Goal: Task Accomplishment & Management: Use online tool/utility

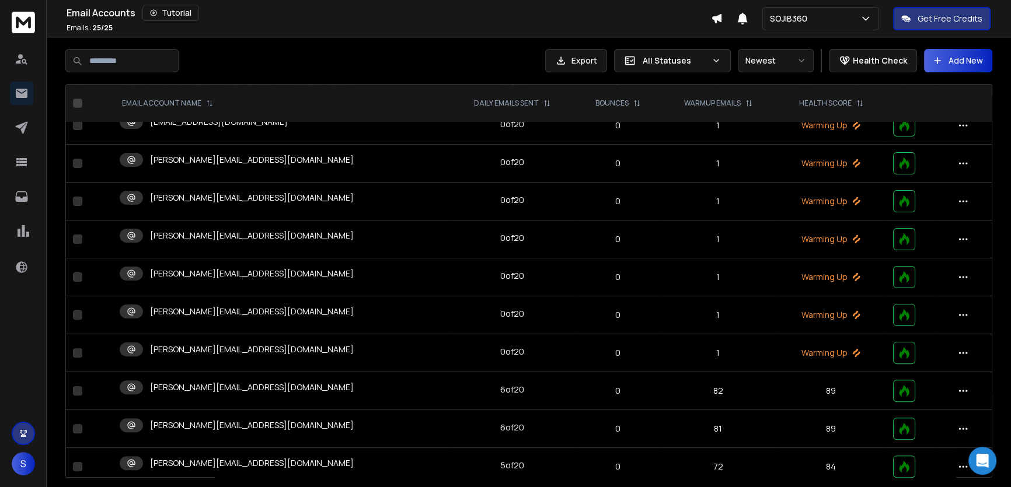
scroll to position [600, 0]
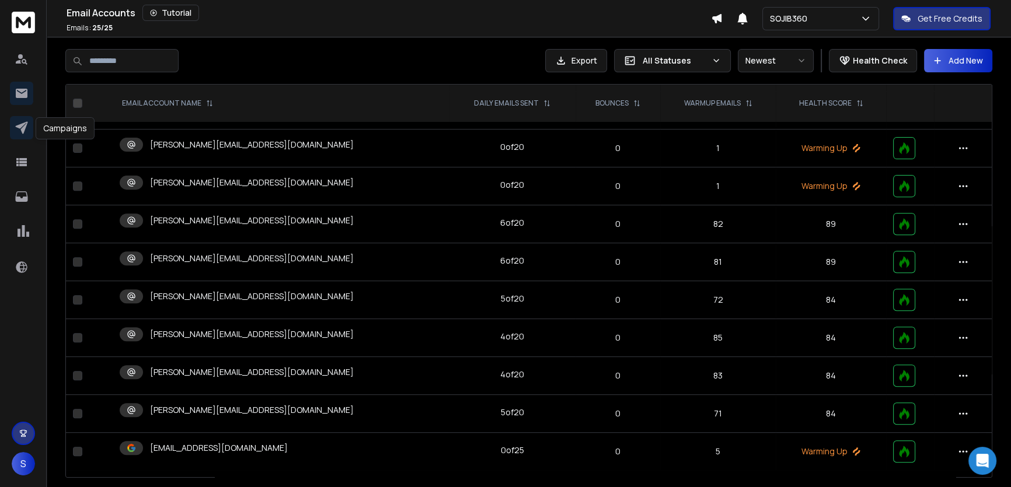
click at [15, 132] on icon at bounding box center [22, 128] width 14 height 14
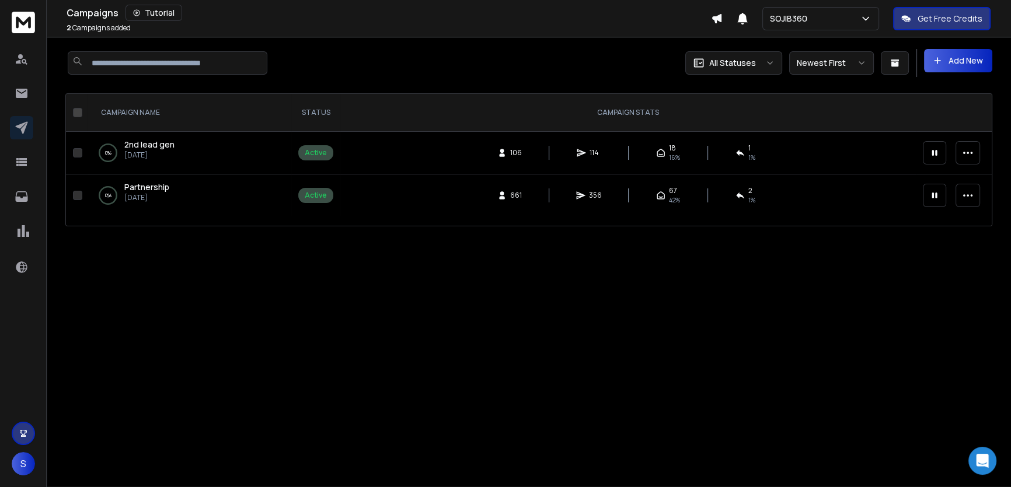
click at [285, 144] on td "0 % 2nd lead gen [DATE]" at bounding box center [189, 153] width 204 height 43
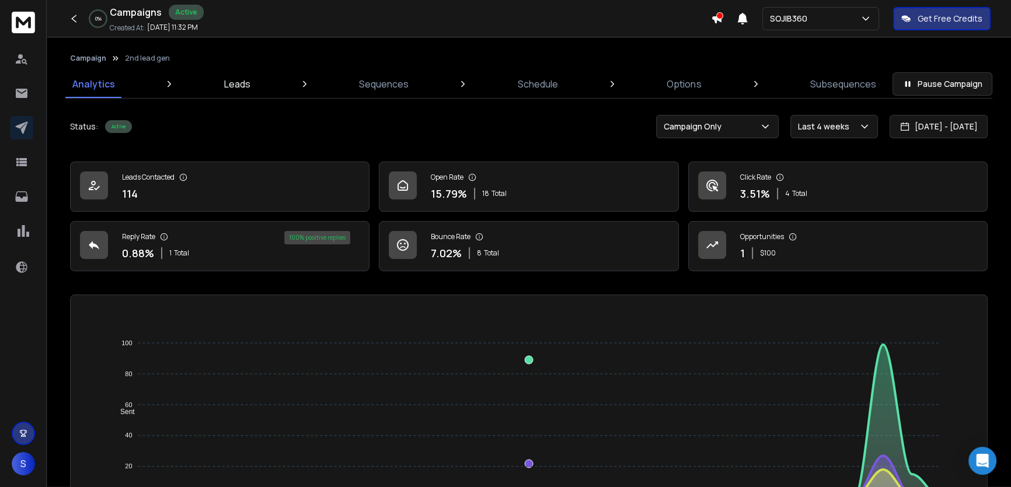
click at [243, 96] on link "Leads" at bounding box center [237, 84] width 40 height 28
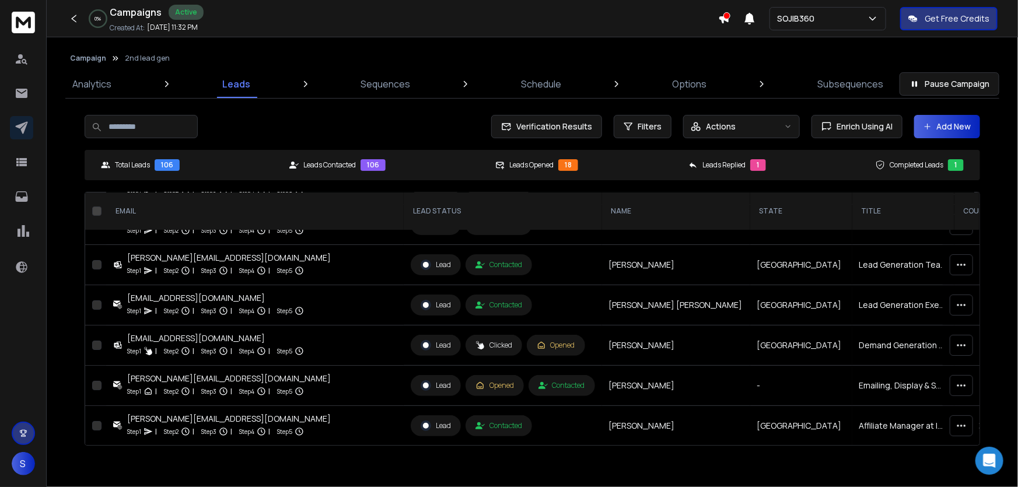
scroll to position [53, 0]
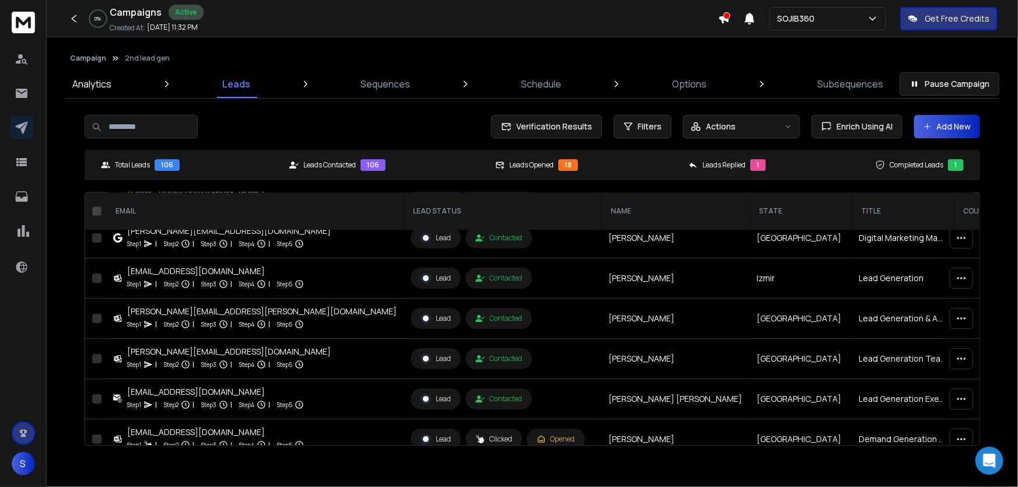
click at [106, 84] on p "Analytics" at bounding box center [91, 84] width 39 height 14
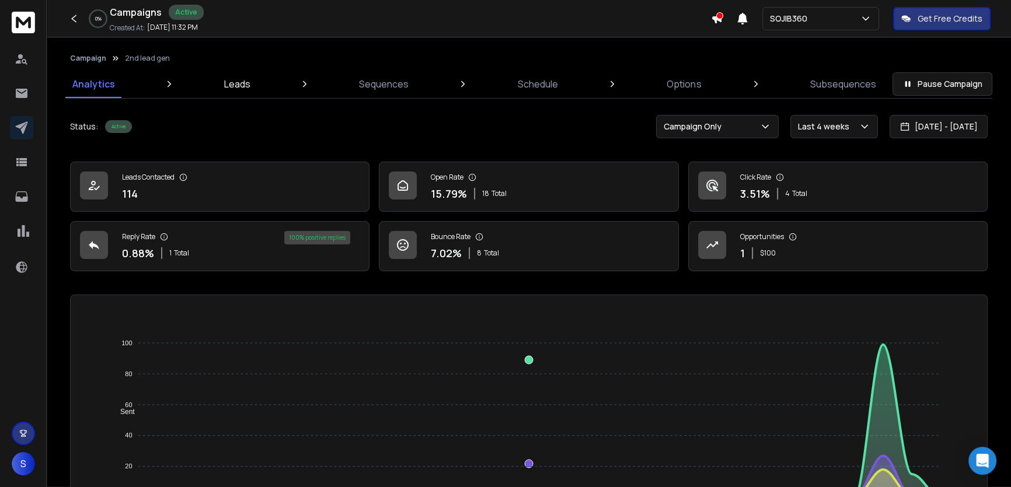
click at [235, 90] on p "Leads" at bounding box center [237, 84] width 26 height 14
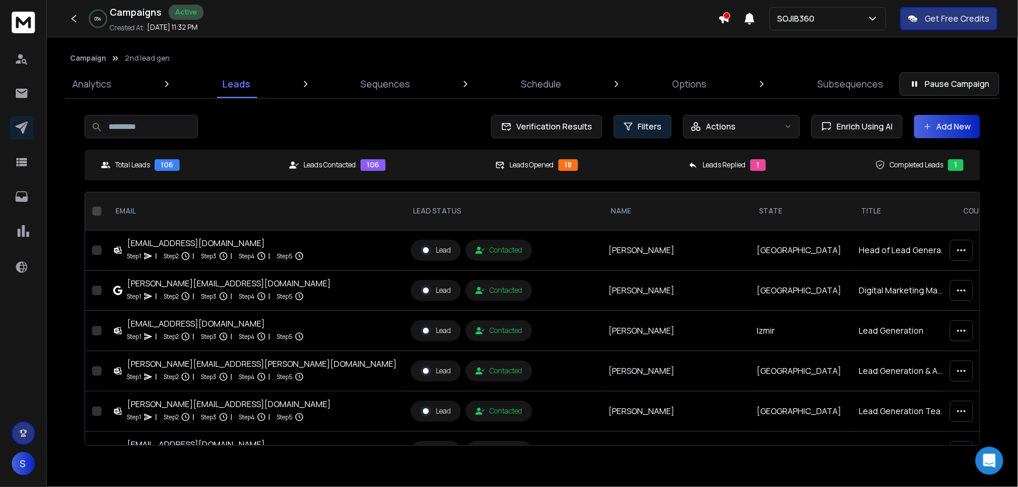
click at [667, 127] on button "Filters" at bounding box center [643, 126] width 58 height 23
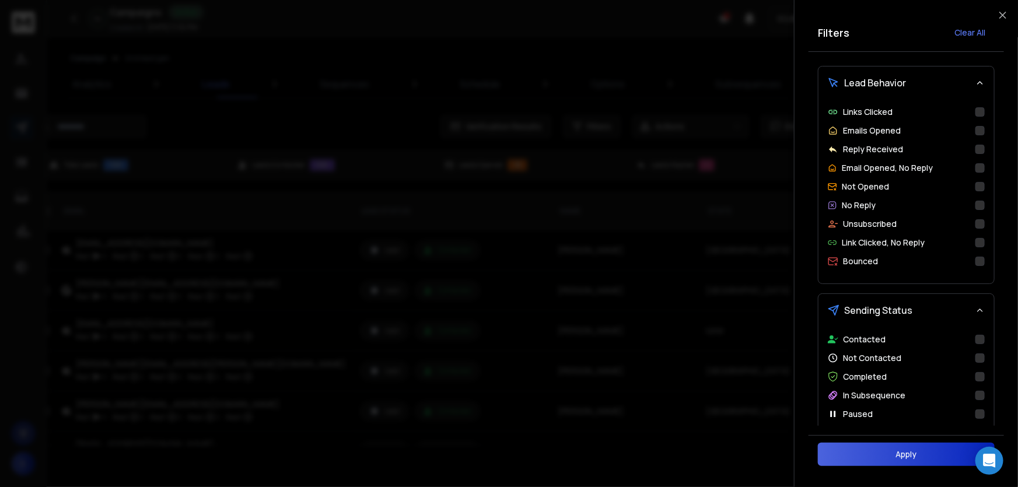
click at [899, 260] on div "Bounced" at bounding box center [906, 262] width 157 height 12
click at [976, 259] on button "Bounced" at bounding box center [980, 261] width 9 height 9
click at [874, 446] on button "Apply" at bounding box center [906, 454] width 177 height 23
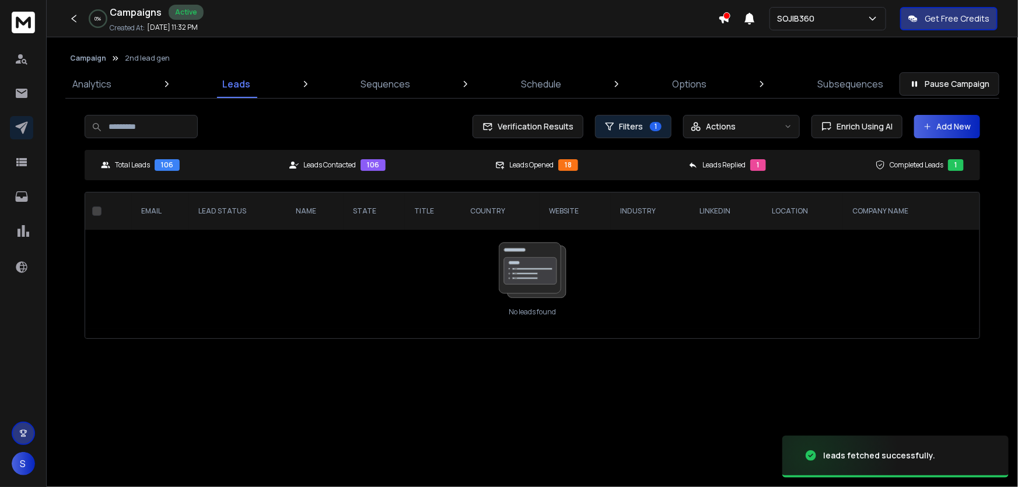
click at [629, 130] on span "Filters" at bounding box center [631, 127] width 24 height 12
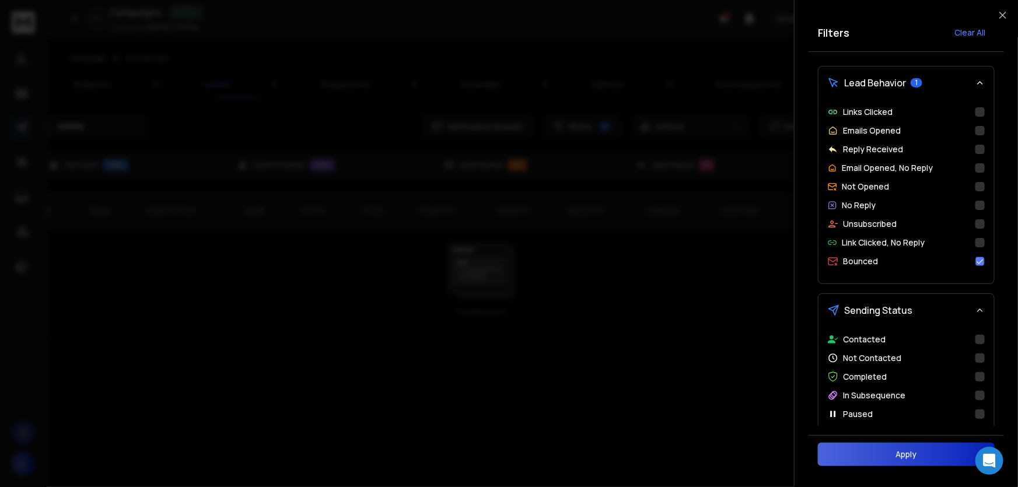
click at [976, 262] on button "Bounced" at bounding box center [980, 261] width 9 height 9
click at [905, 354] on div "Not Contacted" at bounding box center [906, 359] width 157 height 12
click at [976, 357] on button "Not Contacted" at bounding box center [980, 358] width 9 height 9
click at [910, 452] on button "Apply" at bounding box center [906, 454] width 177 height 23
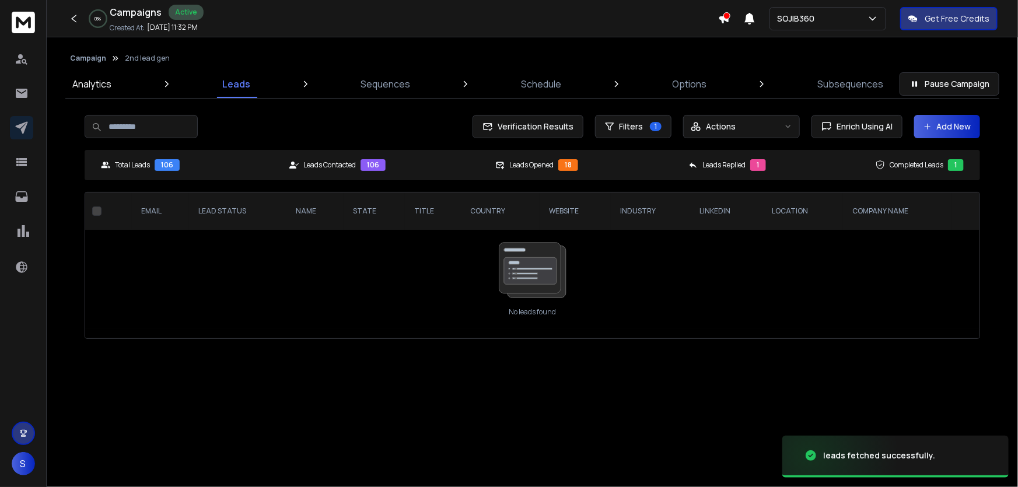
click at [78, 84] on p "Analytics" at bounding box center [91, 84] width 39 height 14
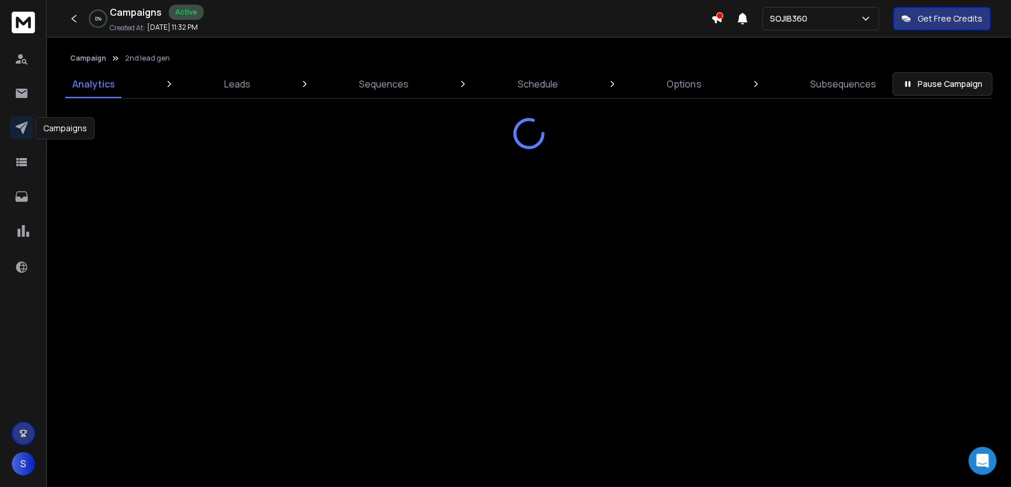
click at [19, 123] on icon at bounding box center [22, 128] width 14 height 14
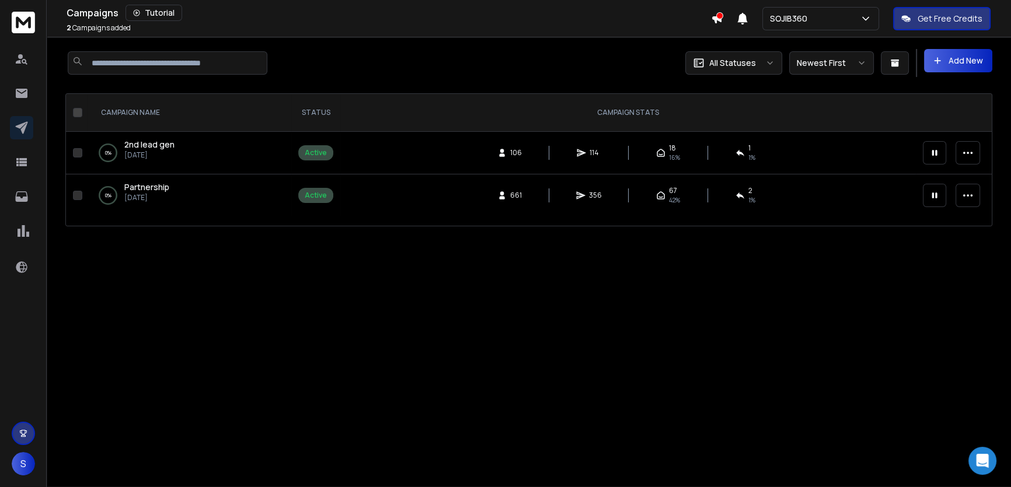
click at [445, 158] on div "106 114 18 16 % 1 1 %" at bounding box center [627, 153] width 561 height 19
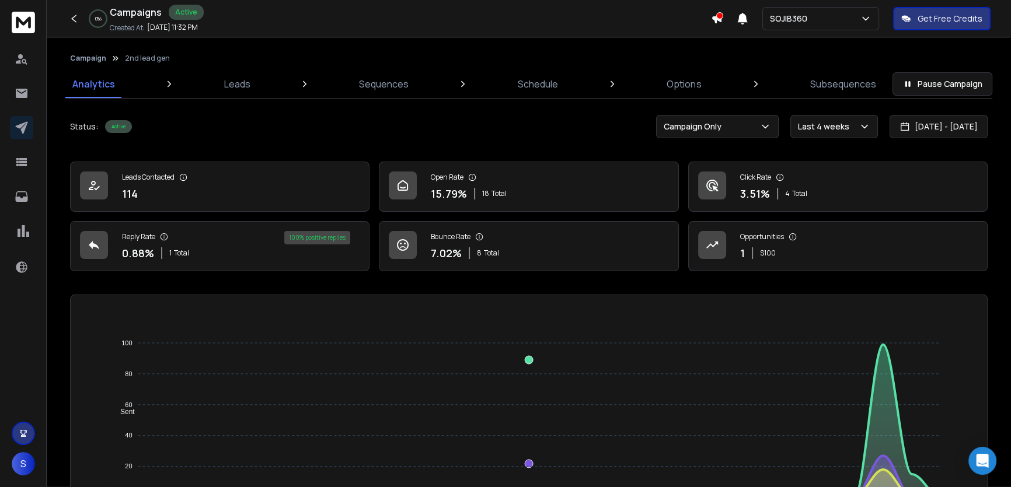
click at [126, 192] on p "114" at bounding box center [130, 194] width 16 height 16
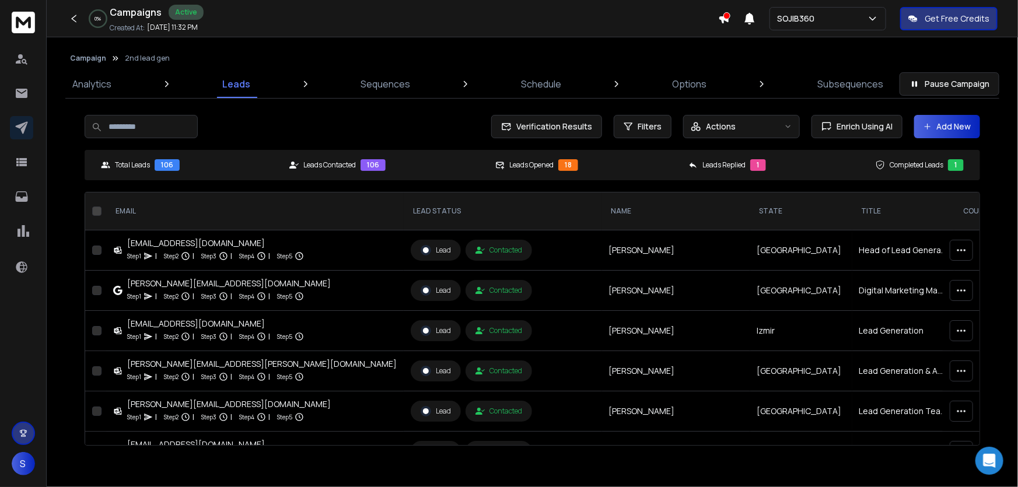
click at [365, 159] on div "106" at bounding box center [373, 165] width 25 height 12
drag, startPoint x: 515, startPoint y: 166, endPoint x: 639, endPoint y: 163, distance: 123.8
click at [639, 163] on div "Total Leads 106 Leads Contacted 106 Leads Opened 18 Leads Replied 1 Completed L…" at bounding box center [533, 165] width 896 height 30
click at [721, 159] on div "Leads Replied 1" at bounding box center [728, 165] width 78 height 12
click at [916, 166] on p "Completed Leads" at bounding box center [917, 164] width 54 height 9
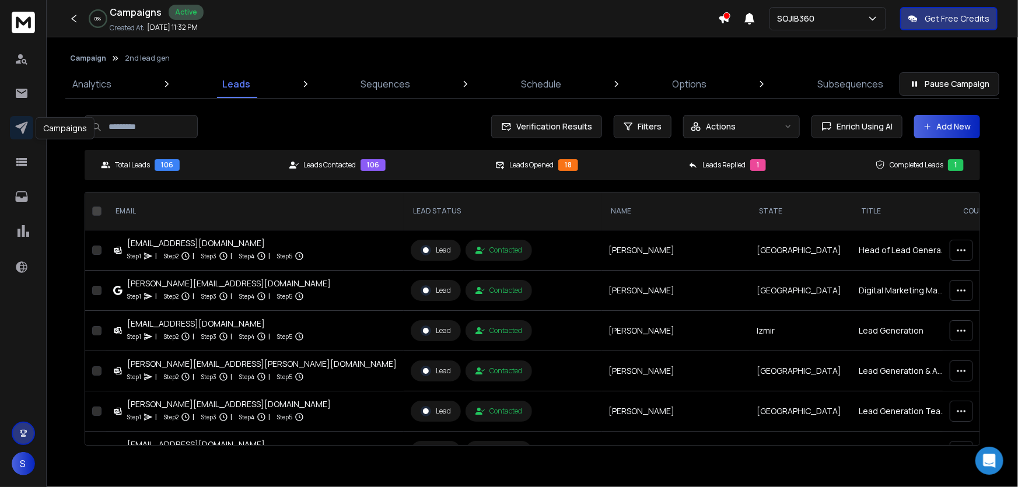
click at [15, 134] on icon at bounding box center [22, 128] width 14 height 14
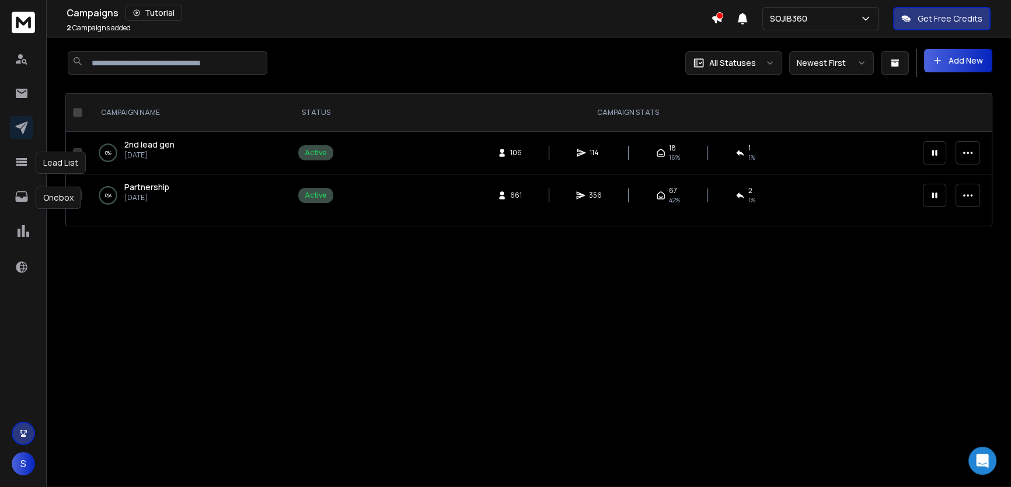
click at [19, 210] on div at bounding box center [23, 198] width 27 height 27
click at [19, 204] on icon at bounding box center [22, 197] width 14 height 14
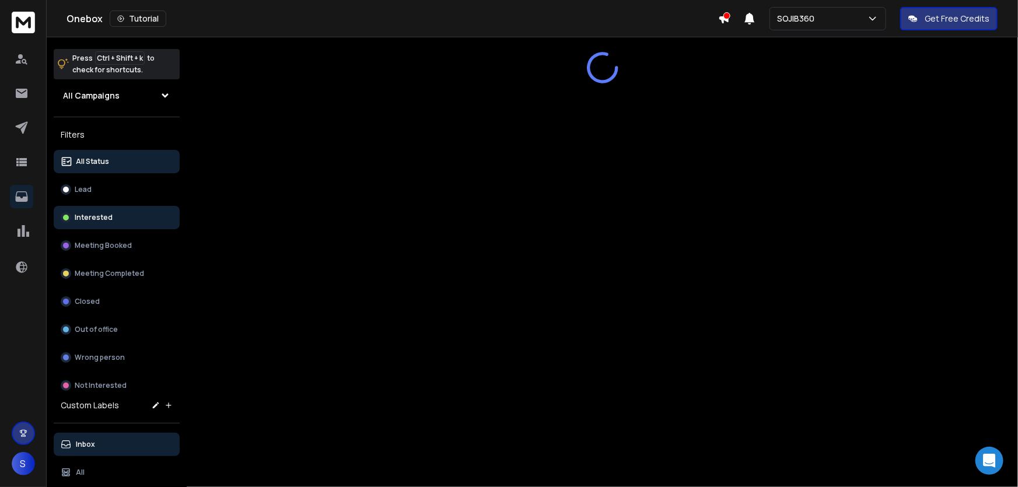
click at [92, 215] on p "Interested" at bounding box center [94, 217] width 38 height 9
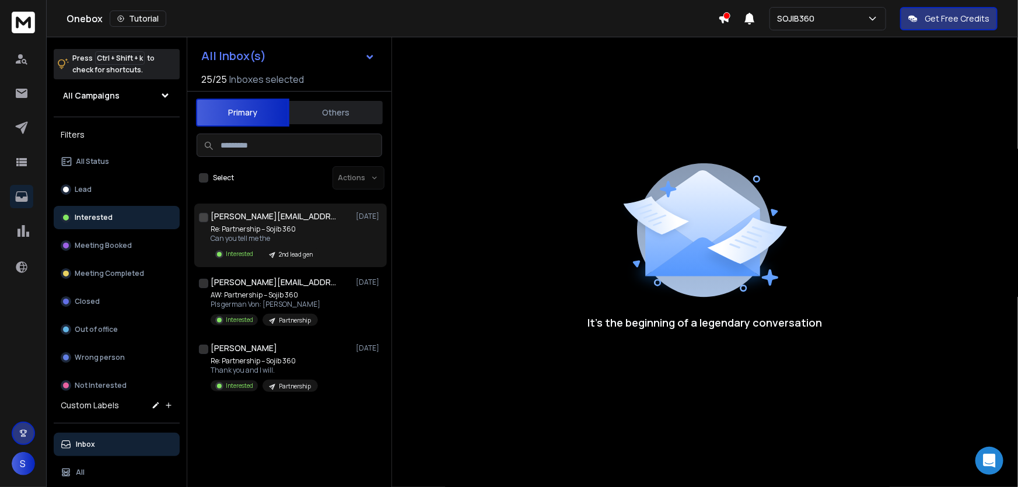
click at [290, 231] on p "Re: Partnership – Sojib 360" at bounding box center [265, 229] width 109 height 9
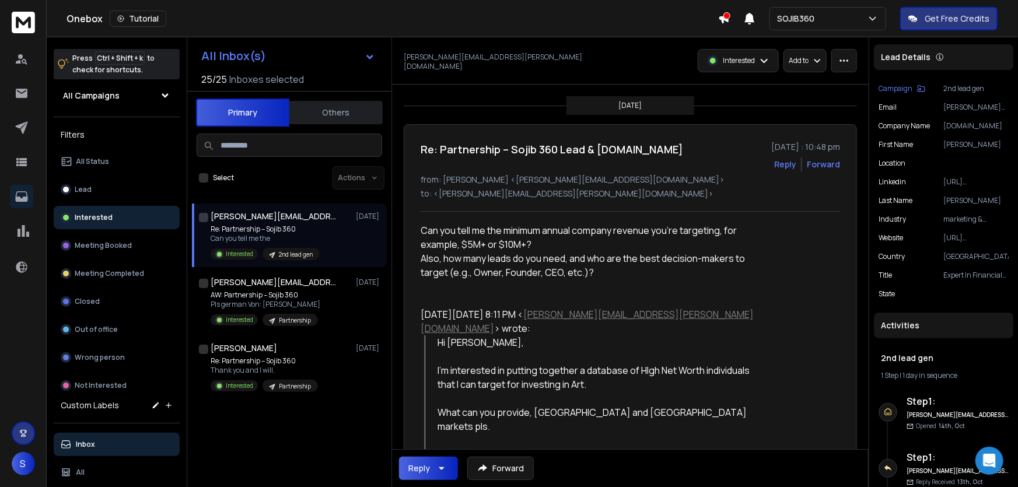
click at [963, 179] on p "[URL][DOMAIN_NAME][PERSON_NAME]" at bounding box center [976, 181] width 65 height 9
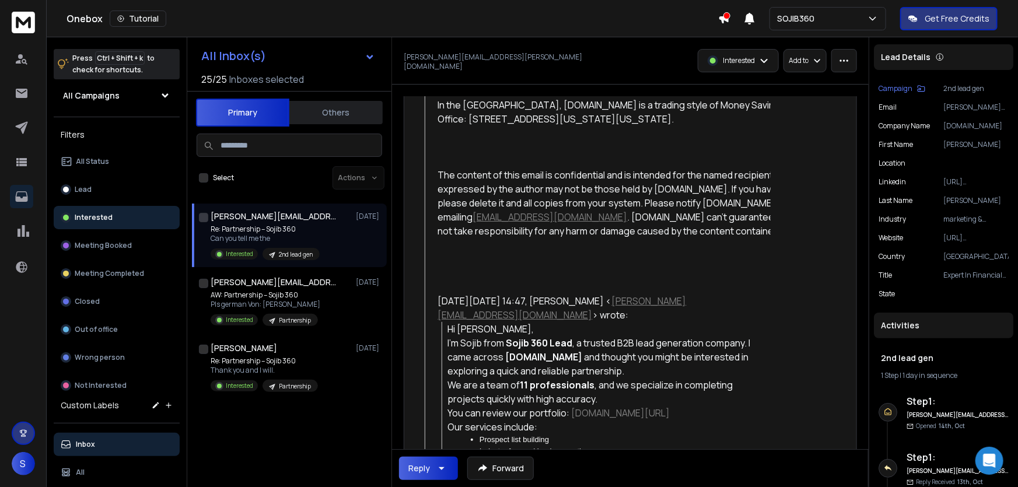
scroll to position [1698, 0]
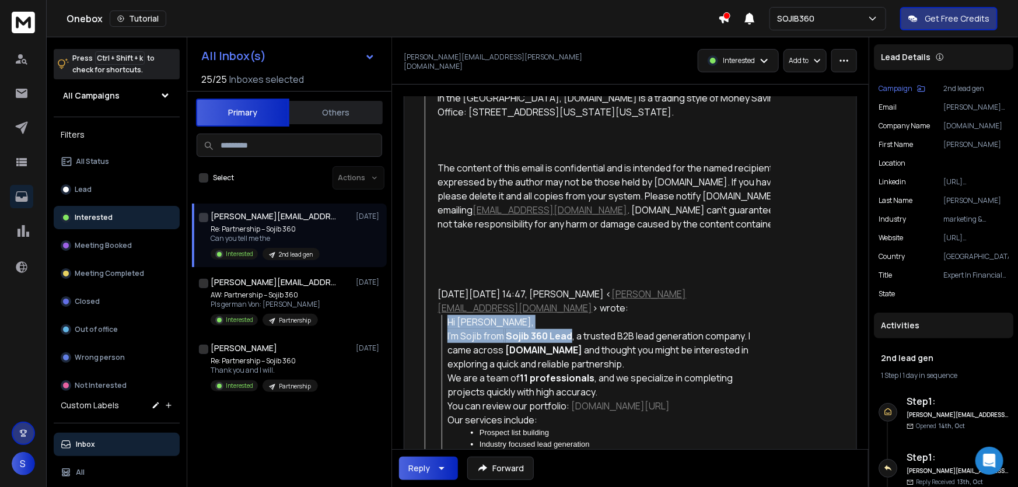
drag, startPoint x: 449, startPoint y: 278, endPoint x: 572, endPoint y: 292, distance: 123.4
click at [572, 315] on div "Hi [PERSON_NAME], I’m Sojib from Sojib 360 Lead , a trusted B2B lead generation…" at bounding box center [605, 448] width 314 height 267
copy div "Hi [PERSON_NAME], I’m Sojib from Sojib 360 Lead"
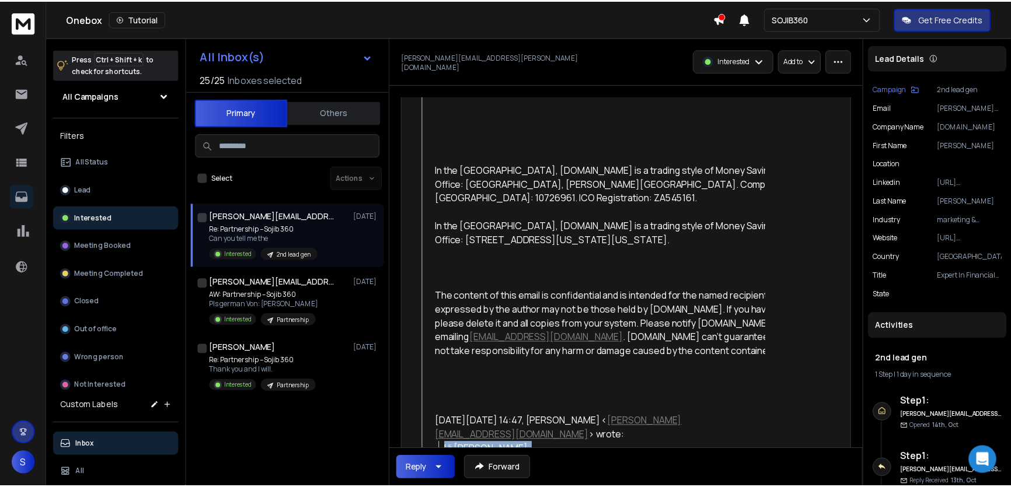
scroll to position [1432, 0]
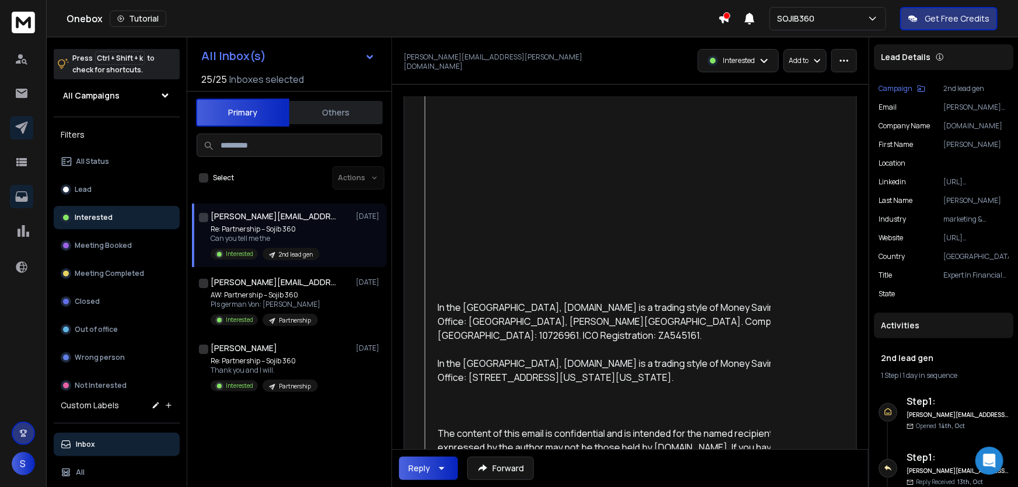
drag, startPoint x: 40, startPoint y: 124, endPoint x: 29, endPoint y: 129, distance: 12.0
click at [36, 125] on div "S" at bounding box center [23, 243] width 47 height 487
click at [29, 129] on link at bounding box center [21, 127] width 23 height 23
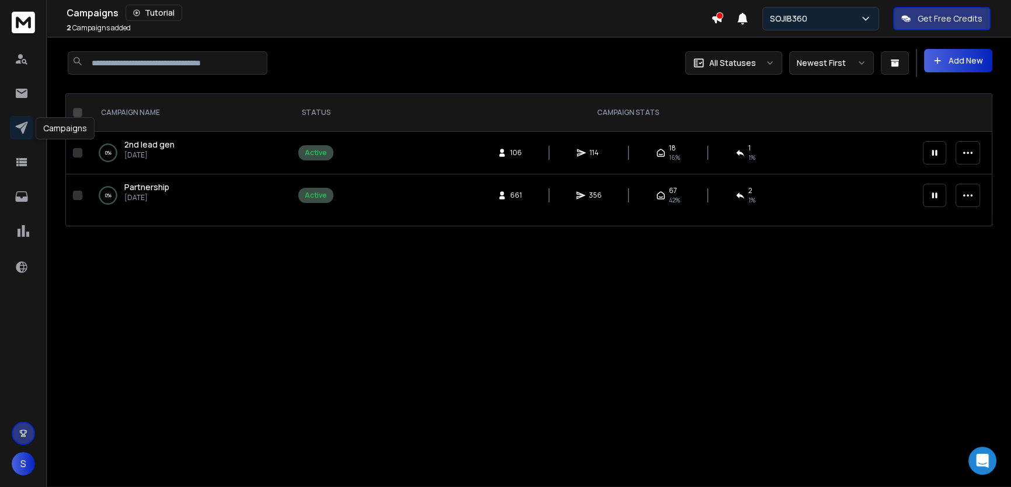
click at [835, 23] on div "SOJIB360" at bounding box center [821, 19] width 102 height 12
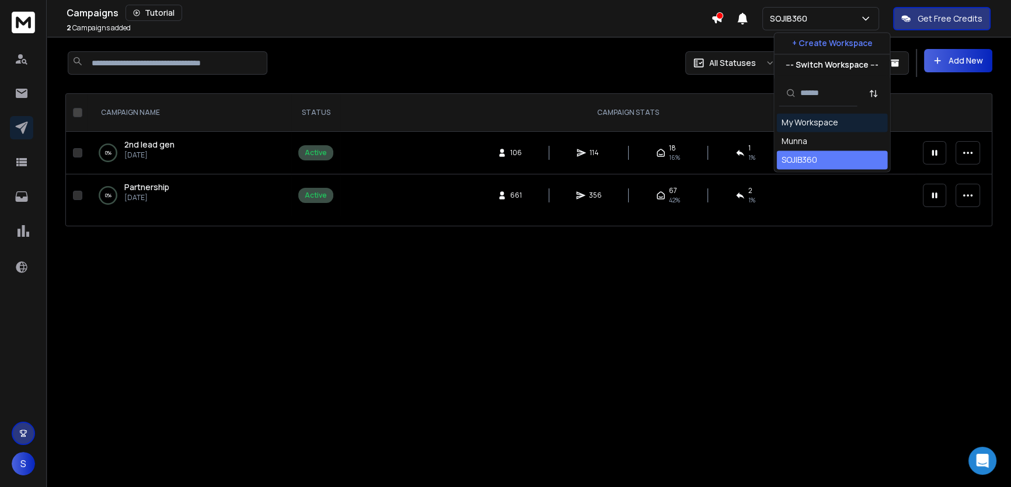
drag, startPoint x: 435, startPoint y: 315, endPoint x: 415, endPoint y: 325, distance: 22.2
click at [434, 315] on div "Campaigns 2 Campaigns Added All Statuses Newest First Add New CAMPAIGN NAME STA…" at bounding box center [528, 292] width 927 height 487
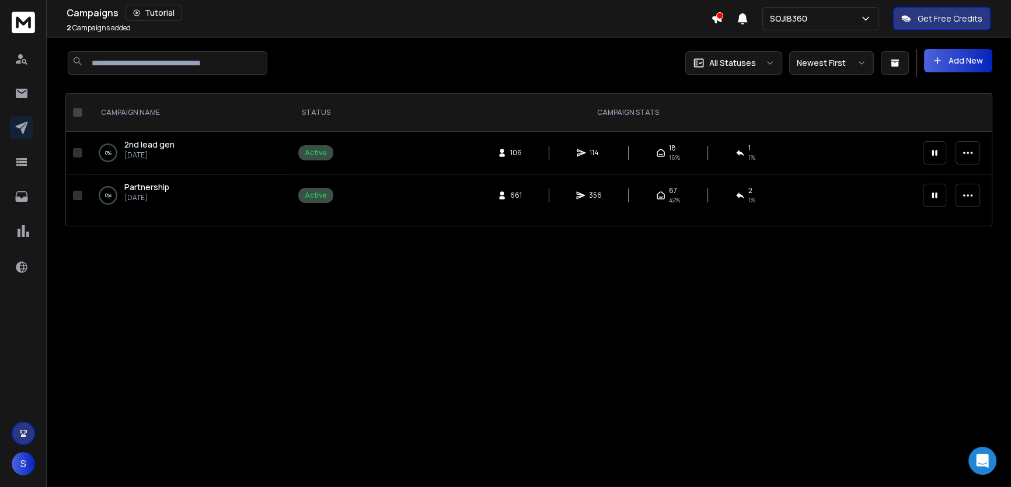
drag, startPoint x: 119, startPoint y: 250, endPoint x: 130, endPoint y: 253, distance: 11.5
click at [119, 250] on div "Campaigns 2 Campaigns Added All Statuses Newest First Add New CAMPAIGN NAME STA…" at bounding box center [528, 292] width 927 height 487
click at [12, 89] on link at bounding box center [21, 93] width 23 height 23
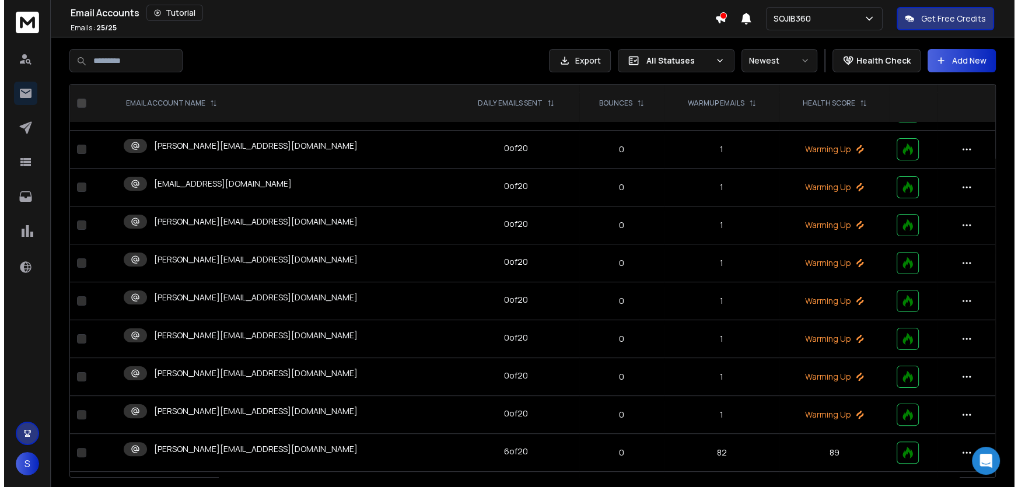
scroll to position [600, 0]
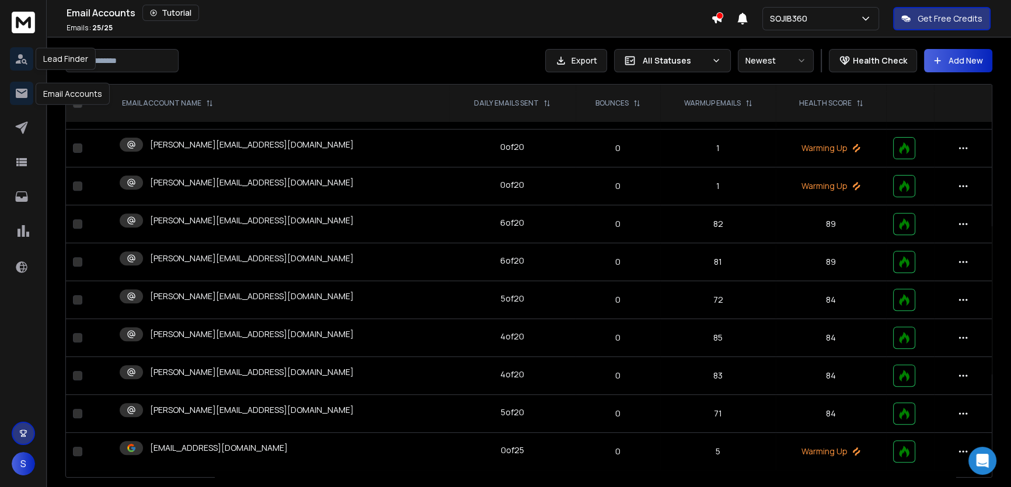
click at [13, 65] on link at bounding box center [21, 58] width 23 height 23
